Goal: Task Accomplishment & Management: Manage account settings

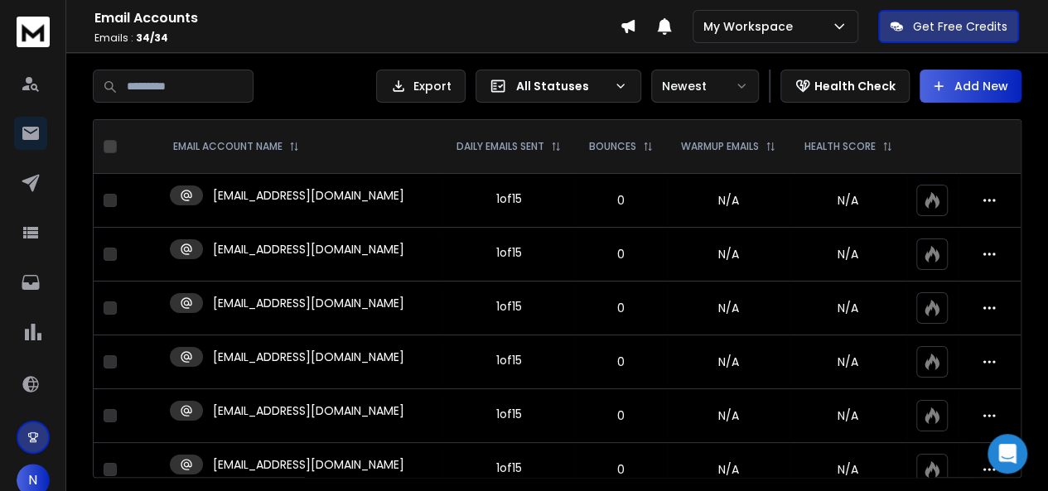
click at [924, 192] on icon at bounding box center [932, 200] width 17 height 17
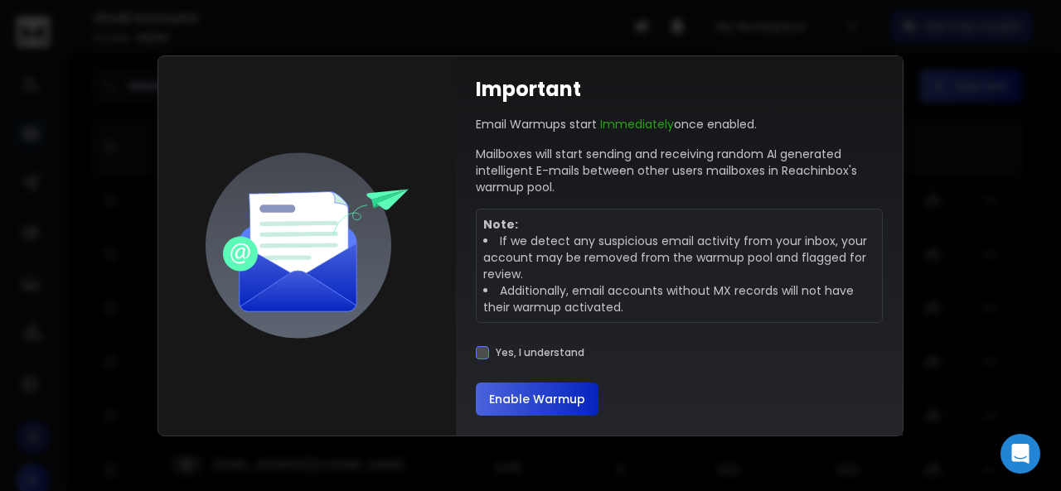
click at [507, 354] on label "Yes, I understand" at bounding box center [540, 352] width 89 height 13
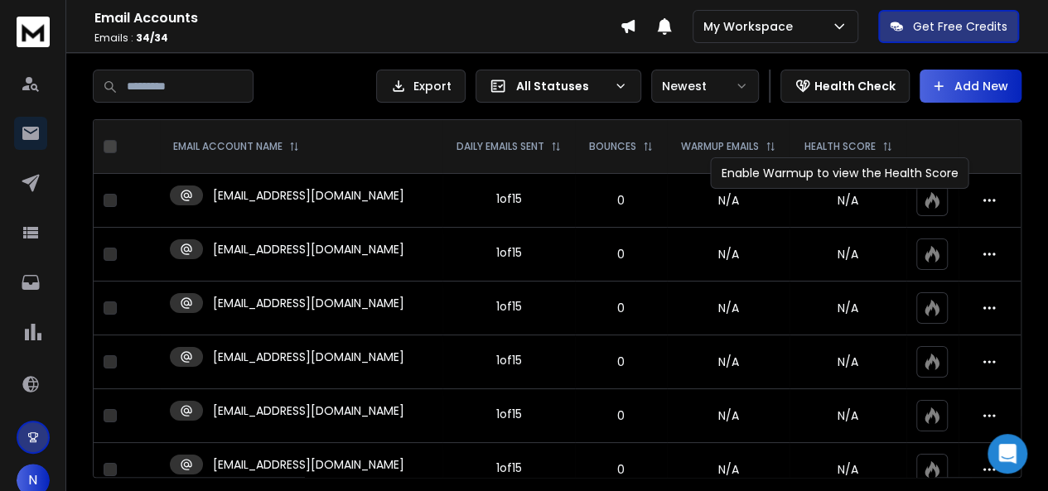
click at [925, 198] on icon at bounding box center [932, 200] width 14 height 17
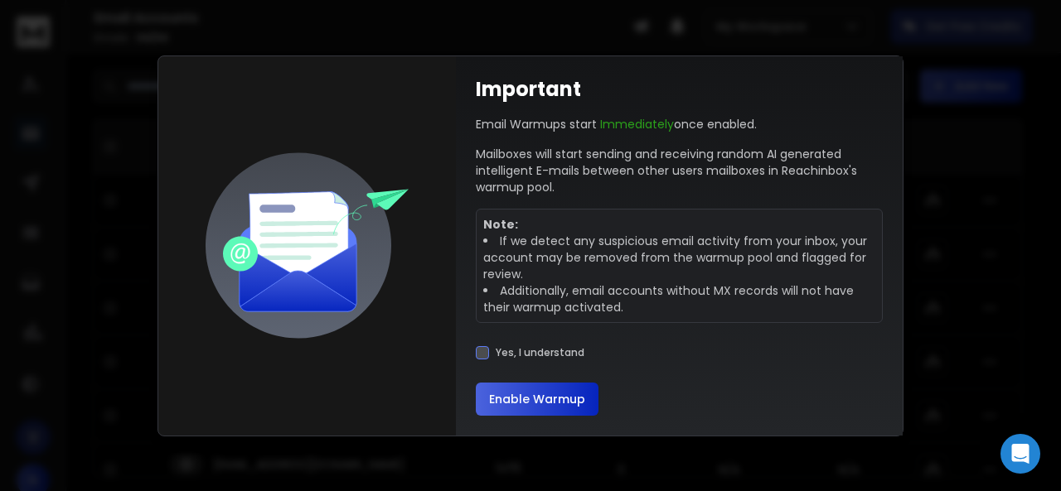
click at [479, 356] on button "Yes, I understand" at bounding box center [482, 352] width 13 height 13
click at [511, 389] on button "Enable Warmup" at bounding box center [537, 399] width 123 height 33
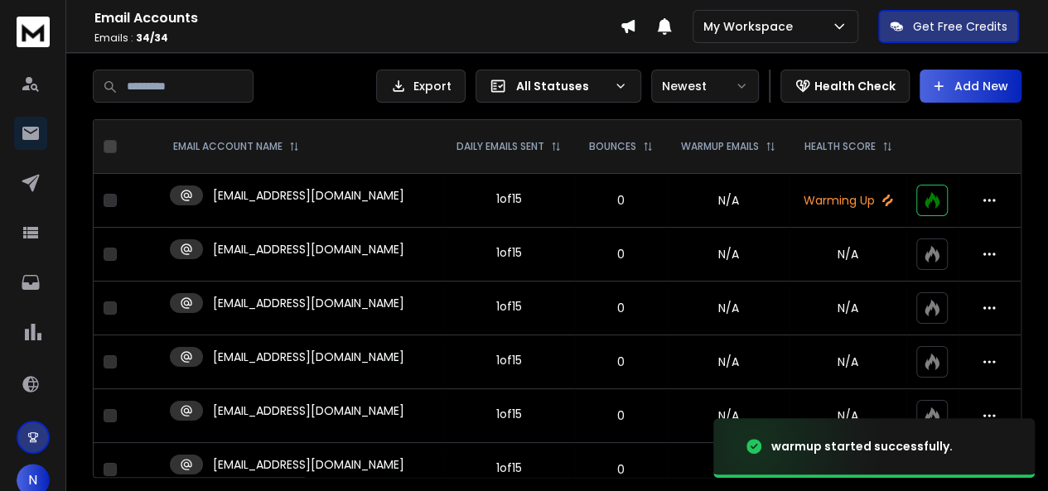
click at [922, 263] on div at bounding box center [932, 254] width 31 height 31
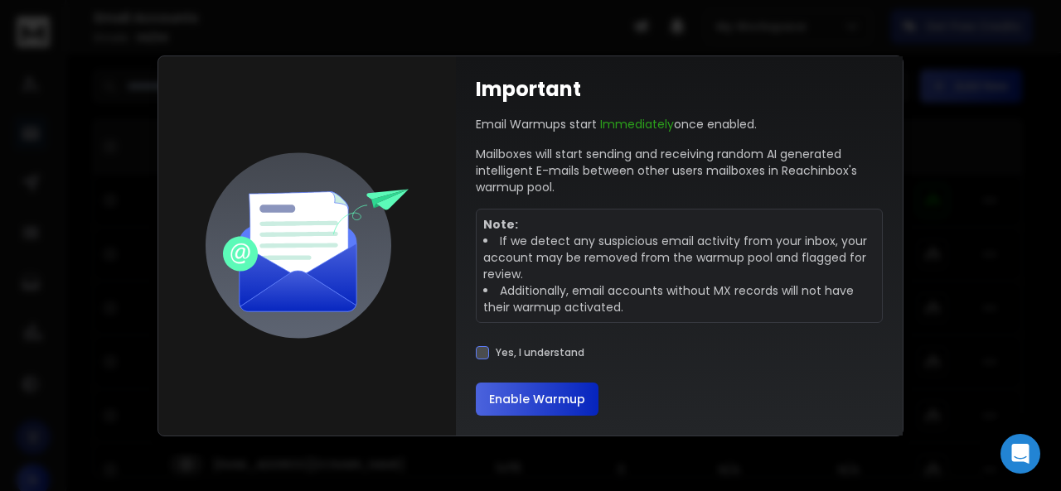
click at [480, 356] on button "Yes, I understand" at bounding box center [482, 352] width 13 height 13
click at [524, 381] on div "Important Email Warmups start Immediately once enabled. Mailboxes will start se…" at bounding box center [679, 246] width 447 height 380
click at [529, 404] on button "Enable Warmup" at bounding box center [537, 399] width 123 height 33
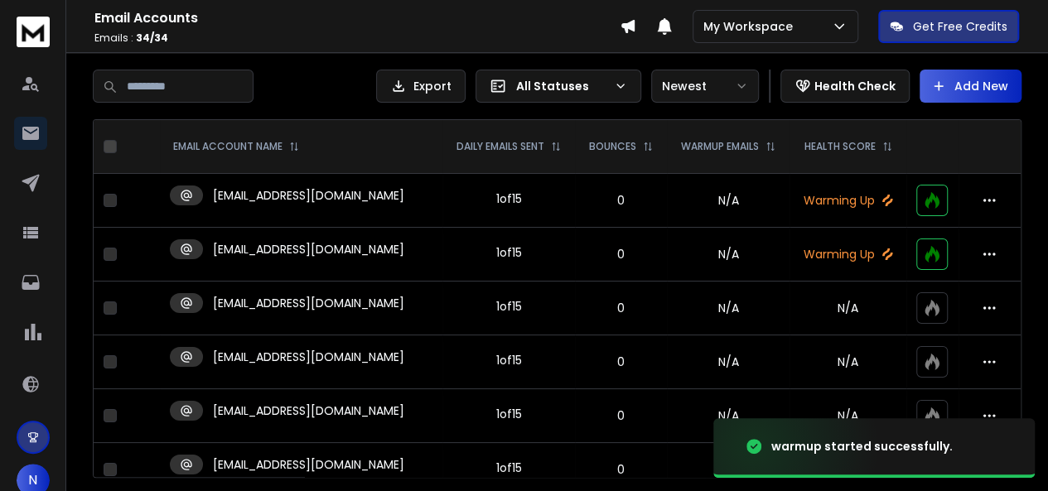
click at [917, 316] on div at bounding box center [932, 308] width 31 height 31
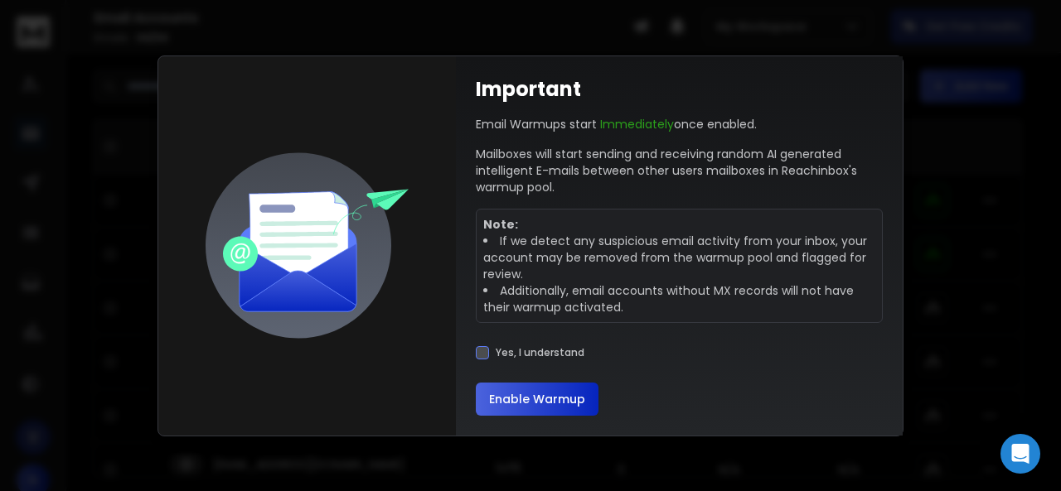
click at [488, 349] on button "Yes, I understand" at bounding box center [482, 352] width 13 height 13
drag, startPoint x: 520, startPoint y: 399, endPoint x: 595, endPoint y: 419, distance: 77.8
click at [520, 399] on button "Enable Warmup" at bounding box center [537, 399] width 123 height 33
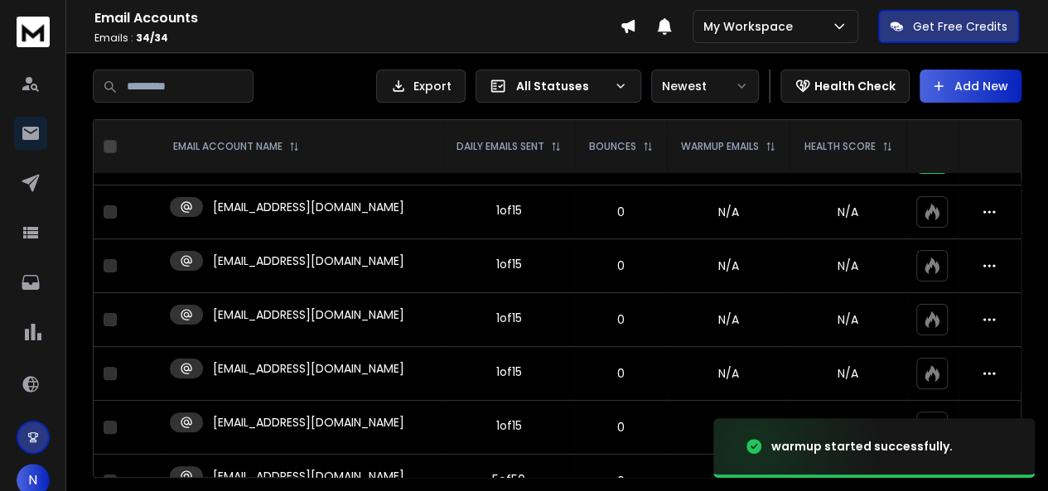
scroll to position [166, 0]
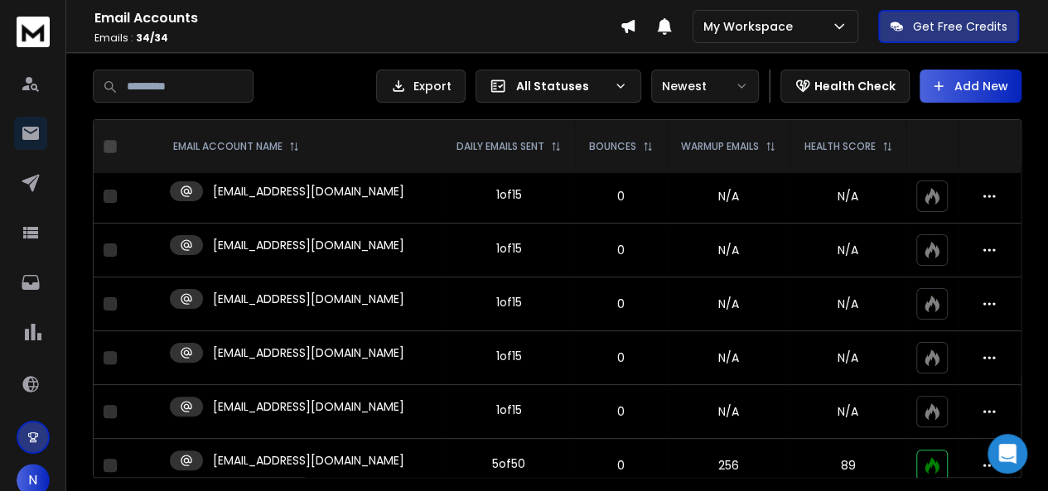
click at [930, 196] on div at bounding box center [932, 196] width 31 height 31
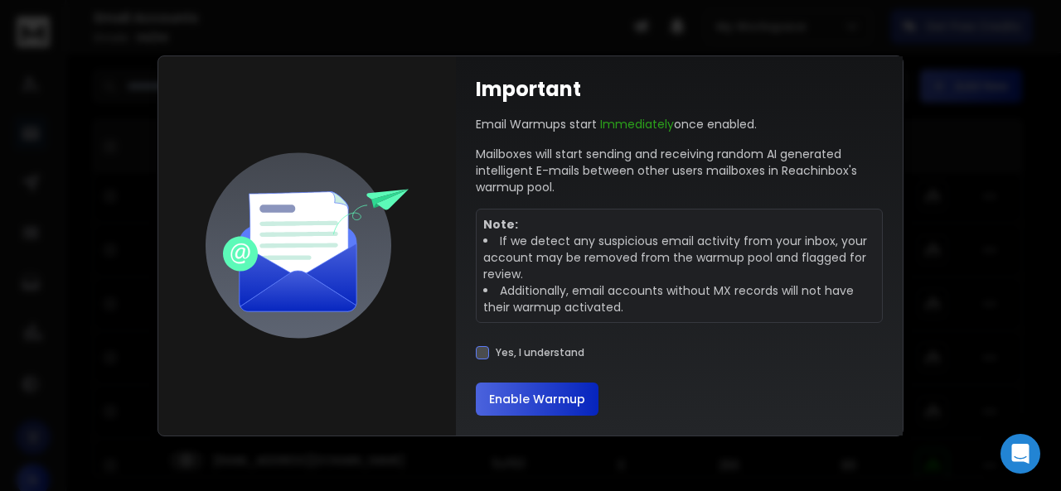
click at [540, 346] on label "Yes, I understand" at bounding box center [540, 352] width 89 height 13
click at [482, 355] on button "Yes, I understand" at bounding box center [482, 352] width 13 height 13
click at [523, 400] on button "Enable Warmup" at bounding box center [537, 399] width 123 height 33
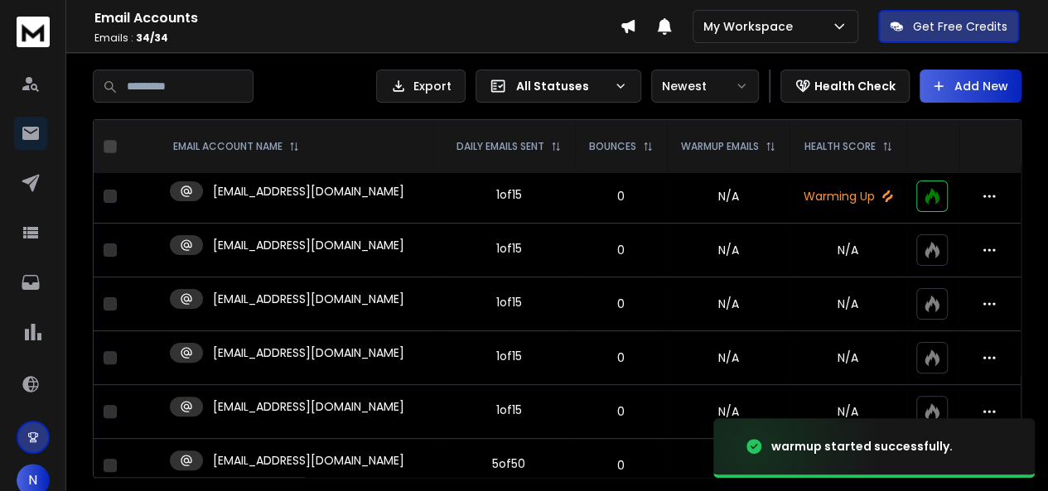
click at [113, 248] on button "button" at bounding box center [110, 250] width 13 height 13
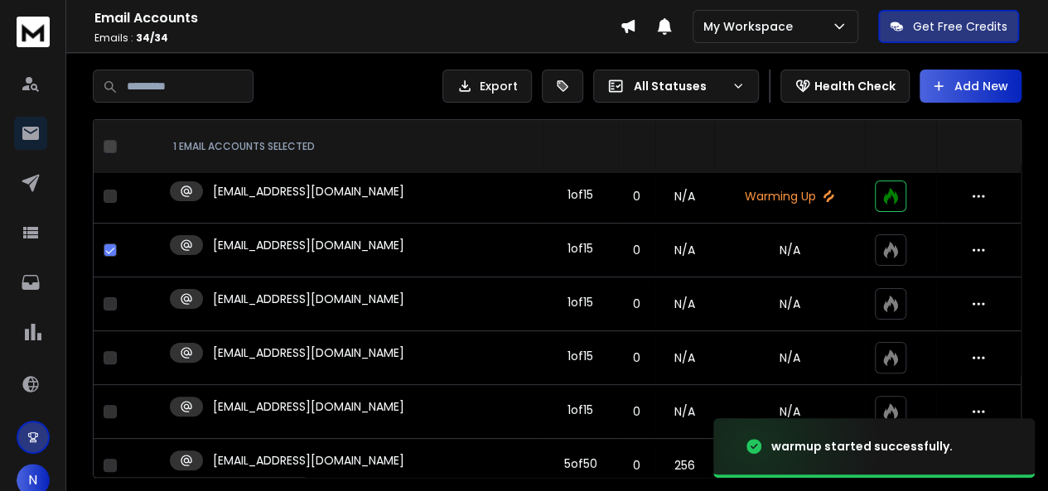
click at [105, 305] on button "button" at bounding box center [110, 304] width 13 height 13
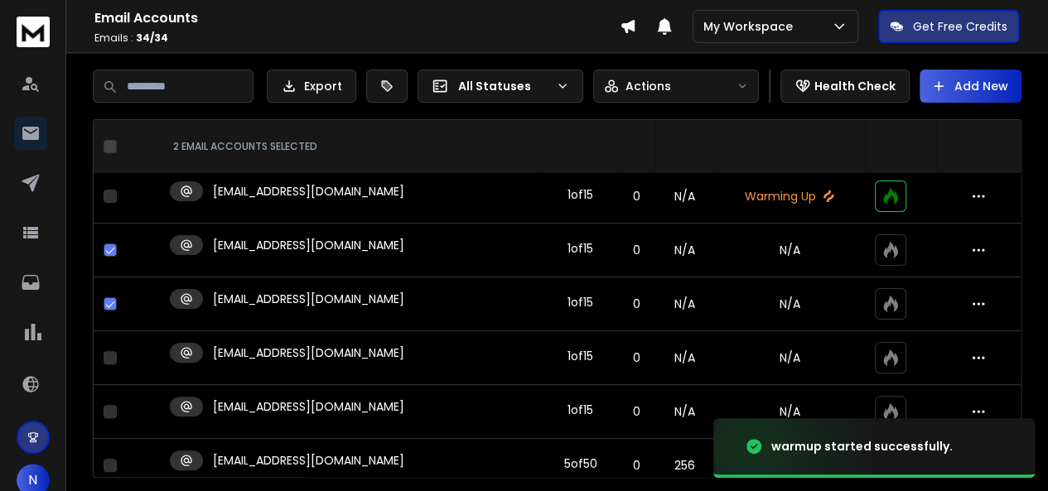
click at [108, 351] on button "button" at bounding box center [110, 357] width 13 height 13
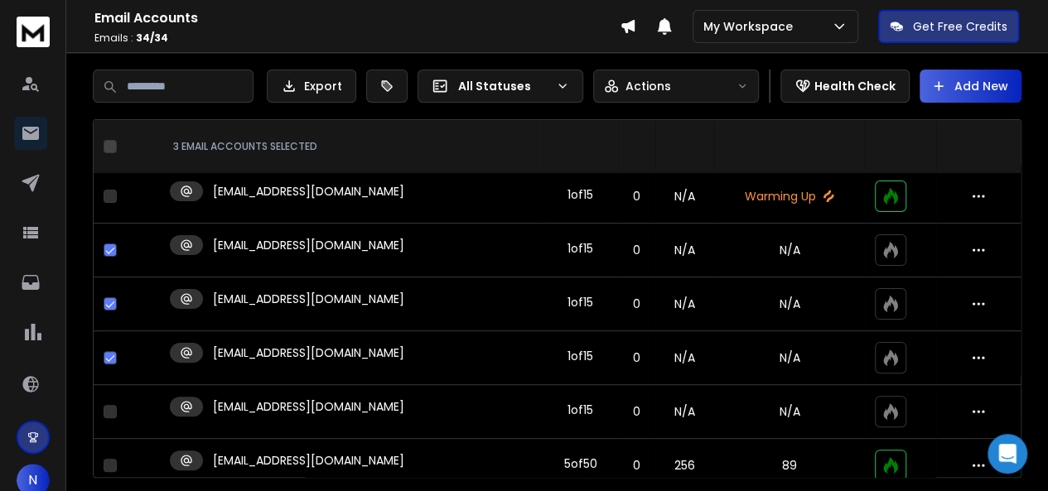
click at [106, 409] on button "button" at bounding box center [110, 411] width 13 height 13
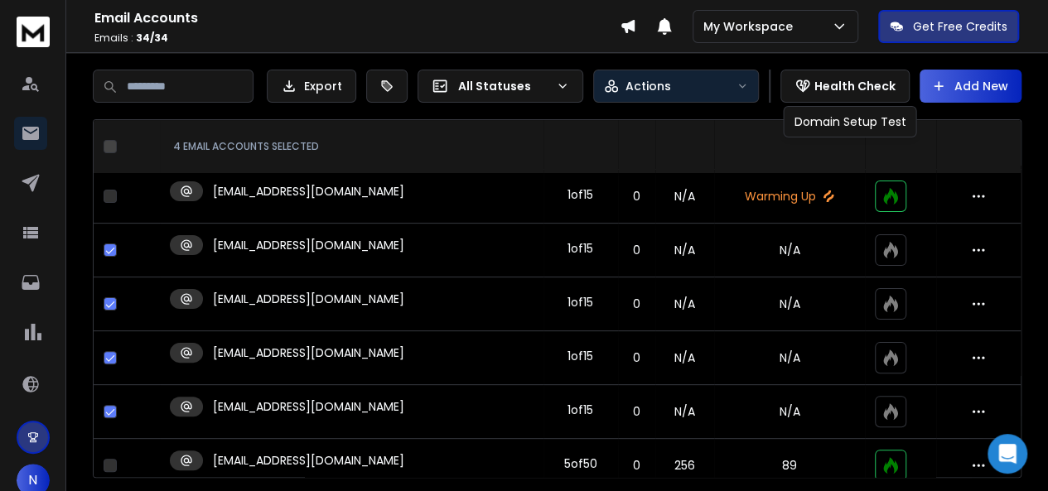
click at [730, 85] on div "Actions" at bounding box center [667, 86] width 126 height 17
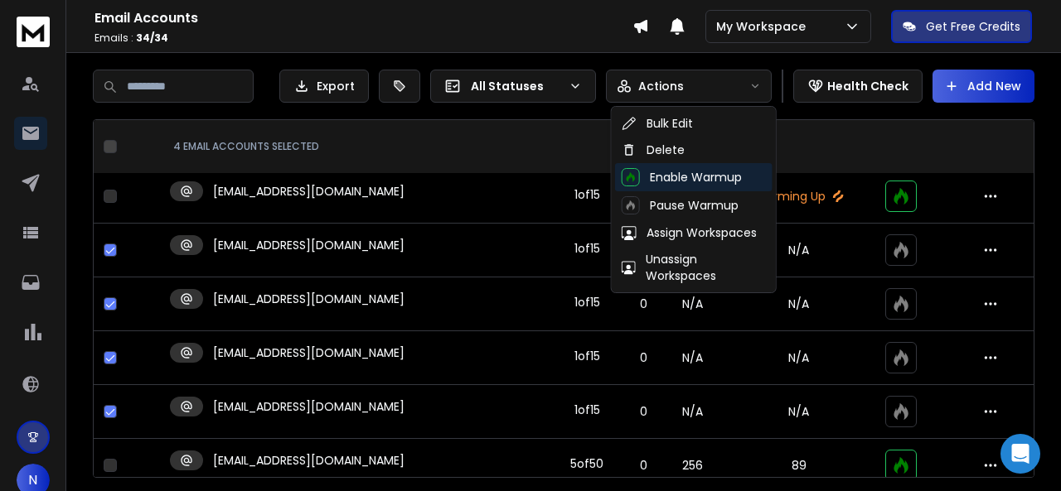
click at [714, 182] on div "Enable Warmup" at bounding box center [682, 177] width 120 height 18
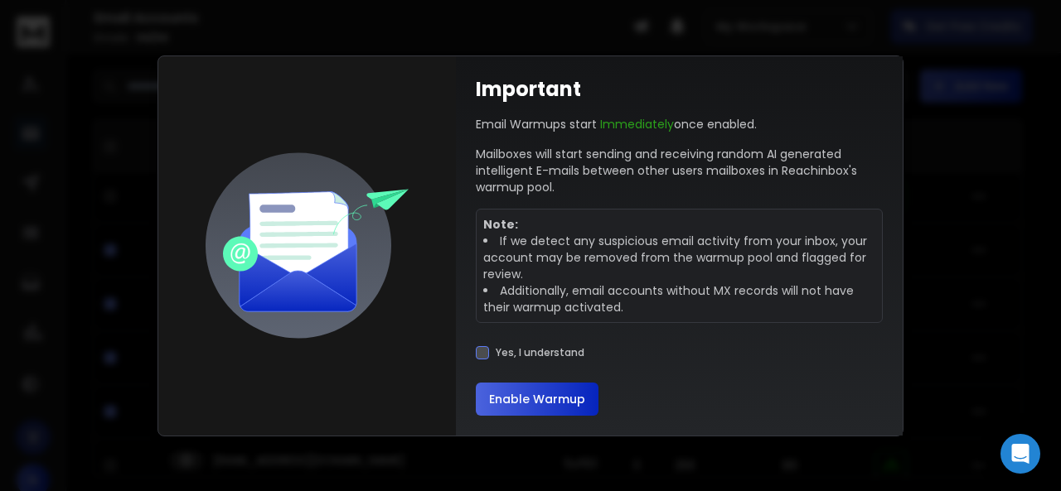
click at [486, 354] on button "Yes, I understand" at bounding box center [482, 352] width 13 height 13
click at [522, 409] on button "Enable Warmup" at bounding box center [537, 399] width 123 height 33
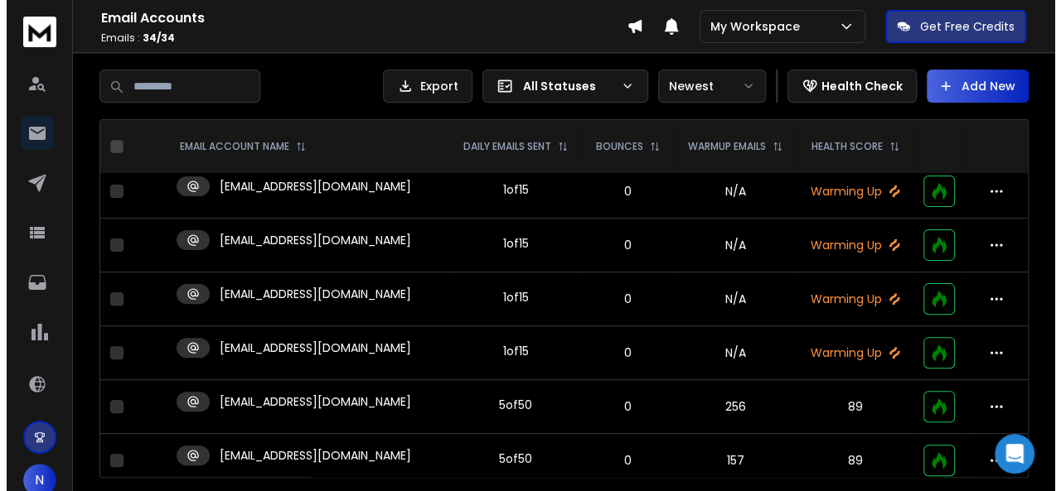
scroll to position [414, 0]
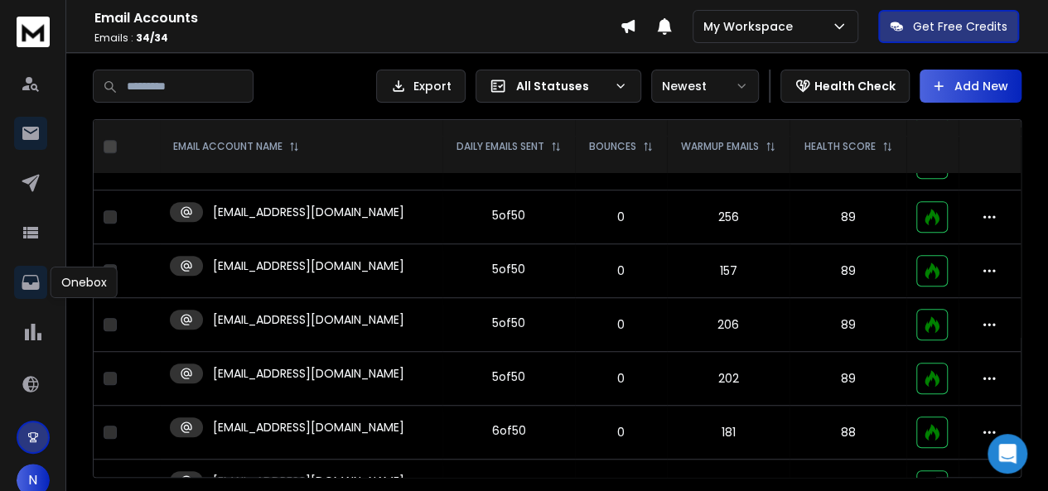
click at [31, 283] on icon at bounding box center [31, 283] width 20 height 20
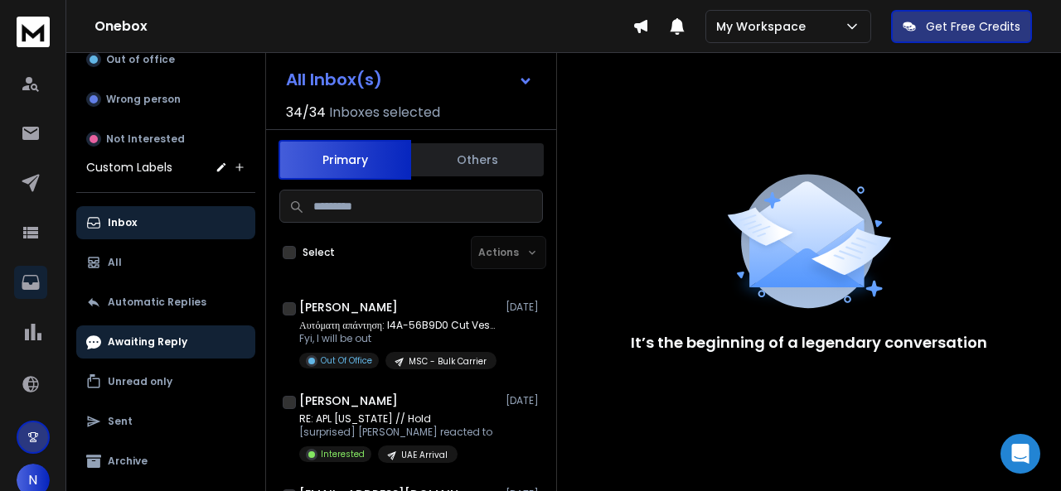
scroll to position [421, 0]
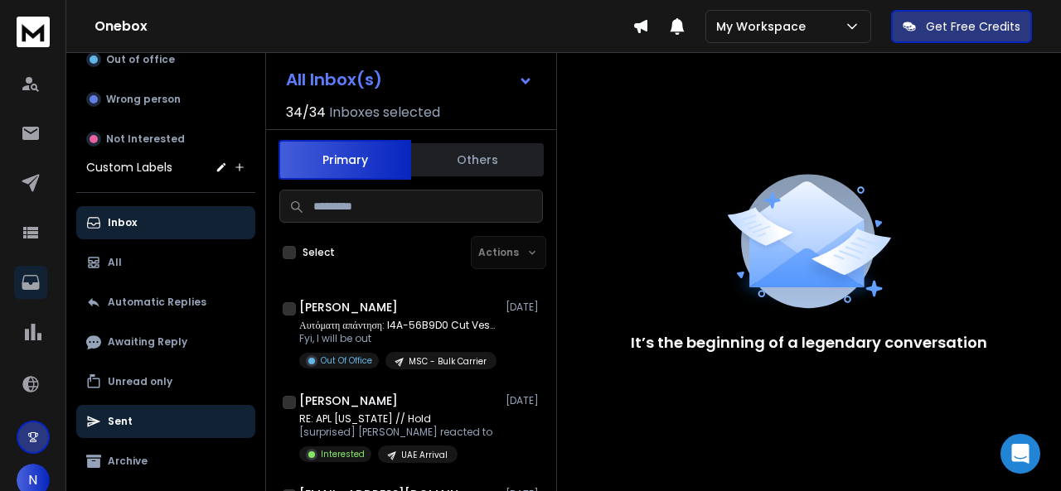
click at [138, 420] on button "Sent" at bounding box center [165, 421] width 179 height 33
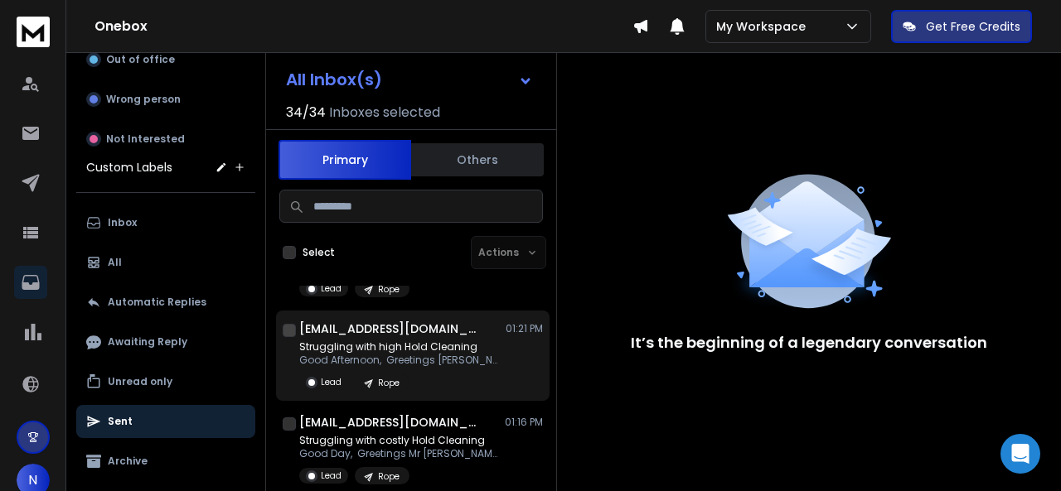
scroll to position [83, 0]
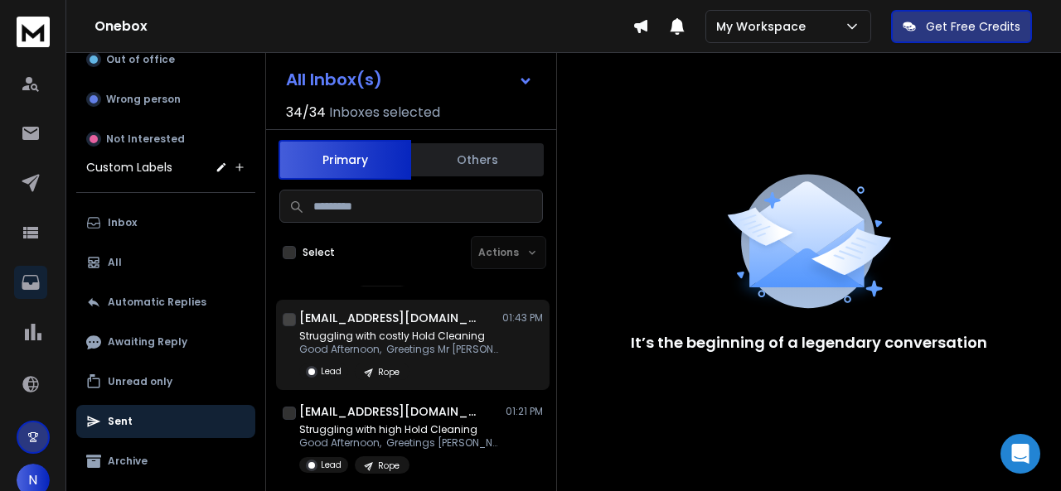
click at [447, 343] on p "Good Afternoon, Greetings Mr Kevin," at bounding box center [398, 349] width 199 height 13
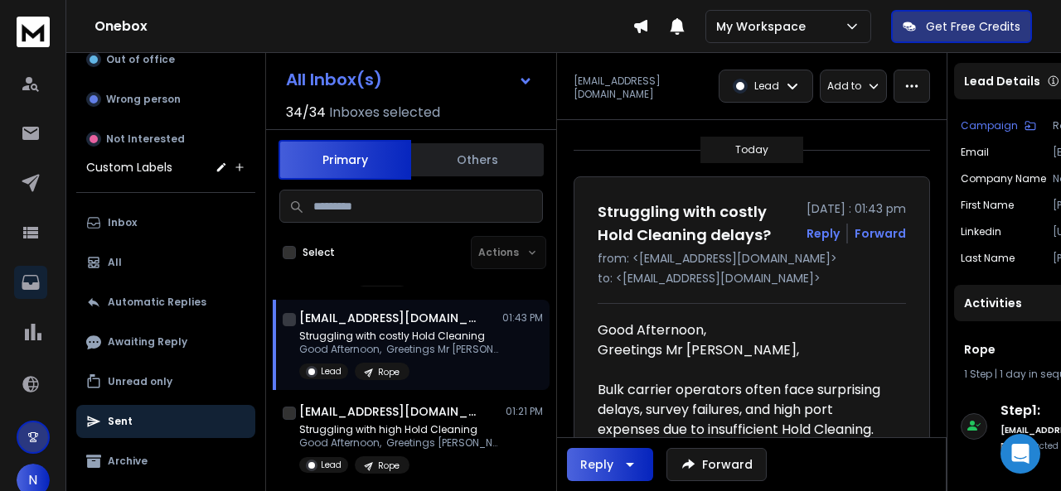
scroll to position [166, 0]
